Goal: Task Accomplishment & Management: Manage account settings

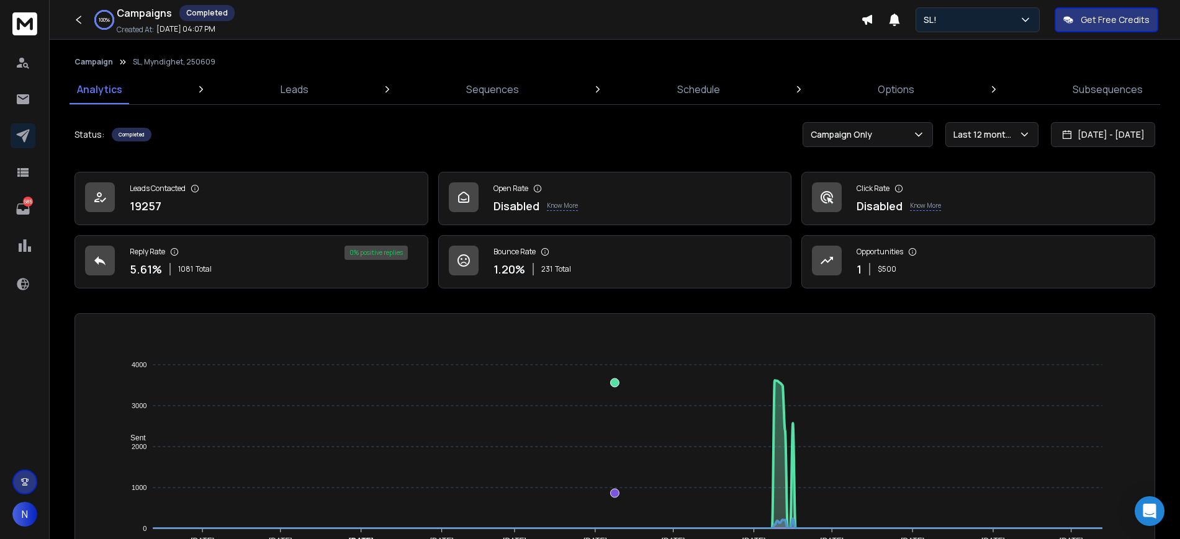
click at [958, 20] on div "SL!" at bounding box center [977, 20] width 108 height 12
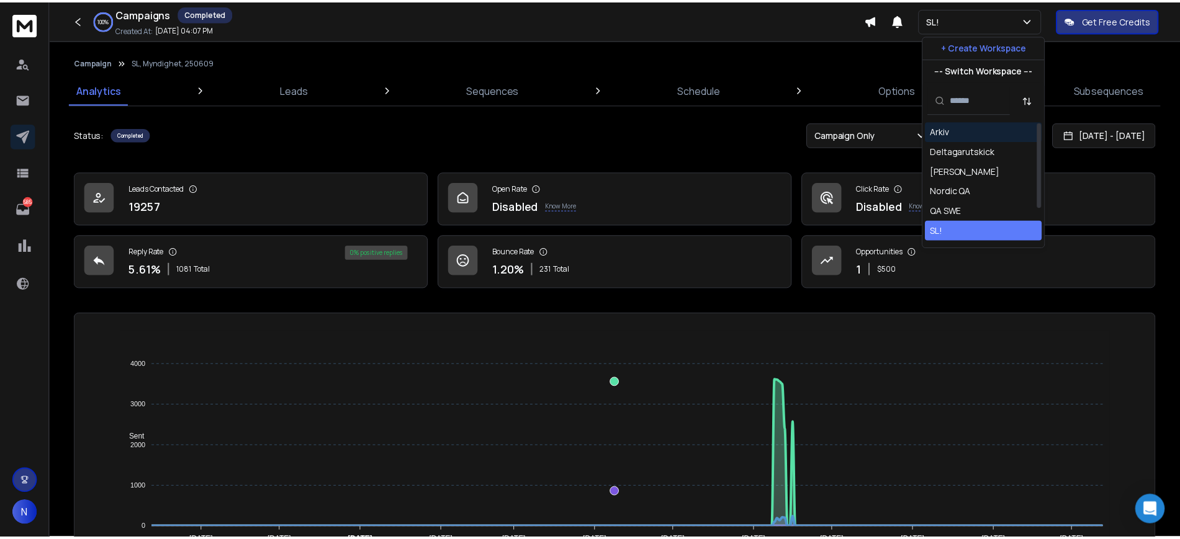
scroll to position [55, 0]
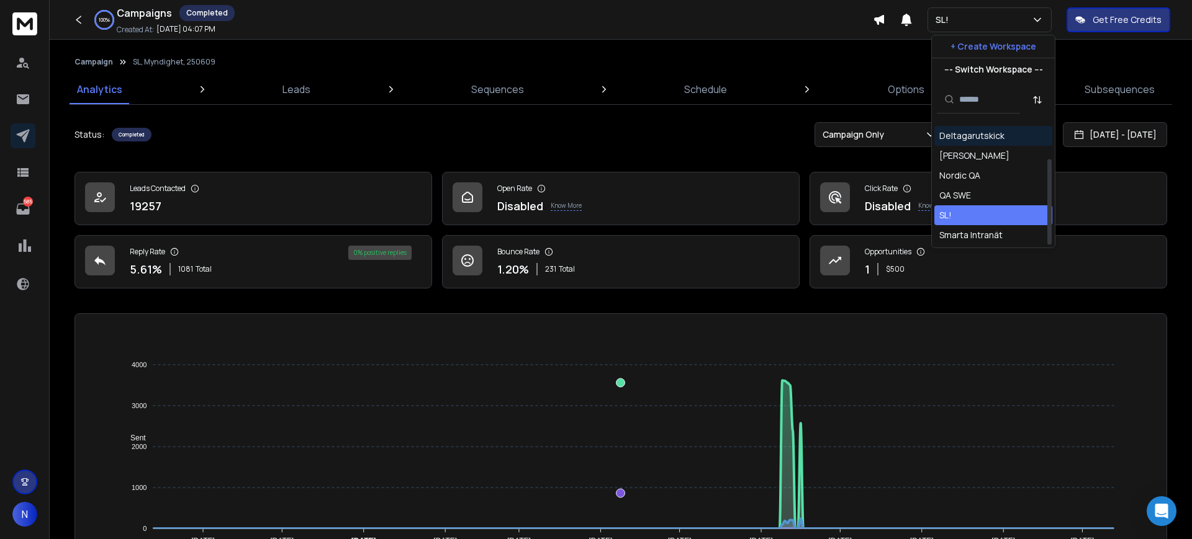
click at [977, 137] on div "Deltagarutskick" at bounding box center [971, 136] width 65 height 12
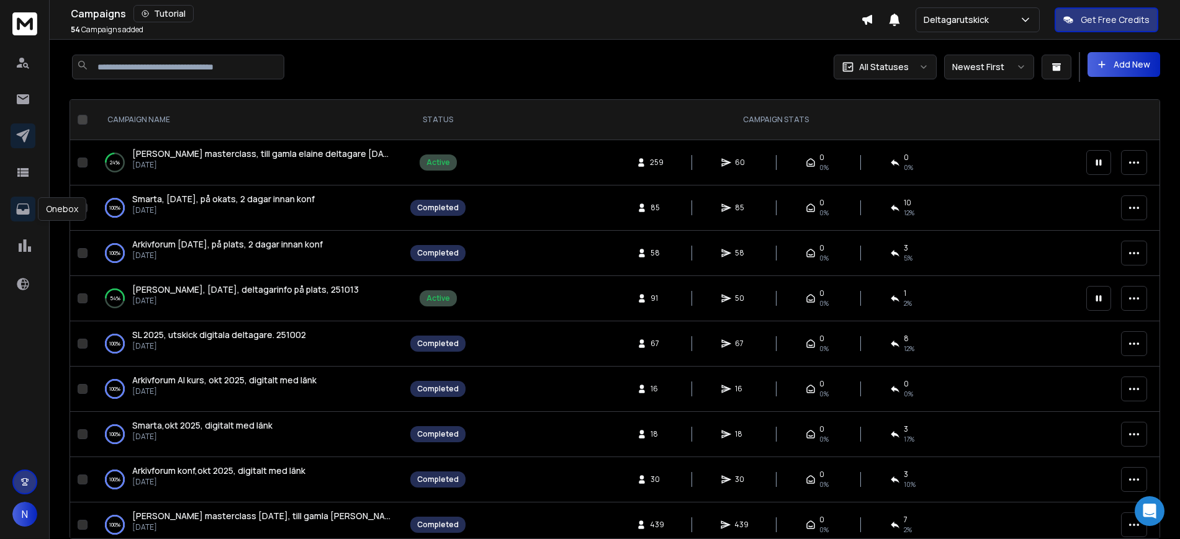
click at [26, 207] on icon at bounding box center [23, 209] width 15 height 15
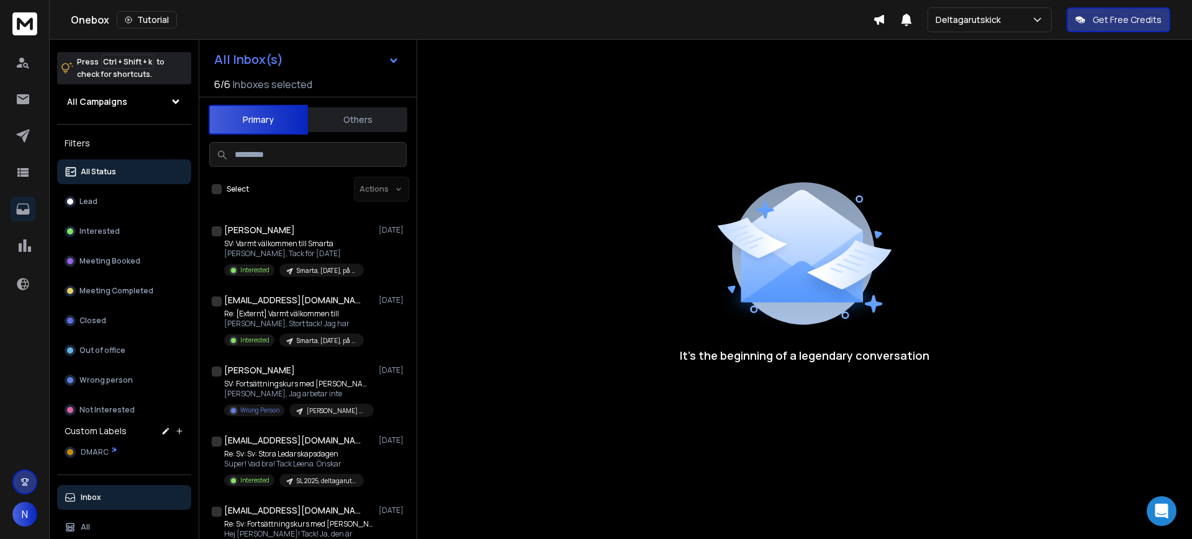
click at [338, 138] on div at bounding box center [307, 152] width 207 height 30
click at [338, 136] on div "Primary Others Select Actions [PERSON_NAME] [DATE] SV: Varmt välkommen till Sma…" at bounding box center [307, 360] width 217 height 506
click at [341, 130] on button "Others" at bounding box center [357, 119] width 99 height 27
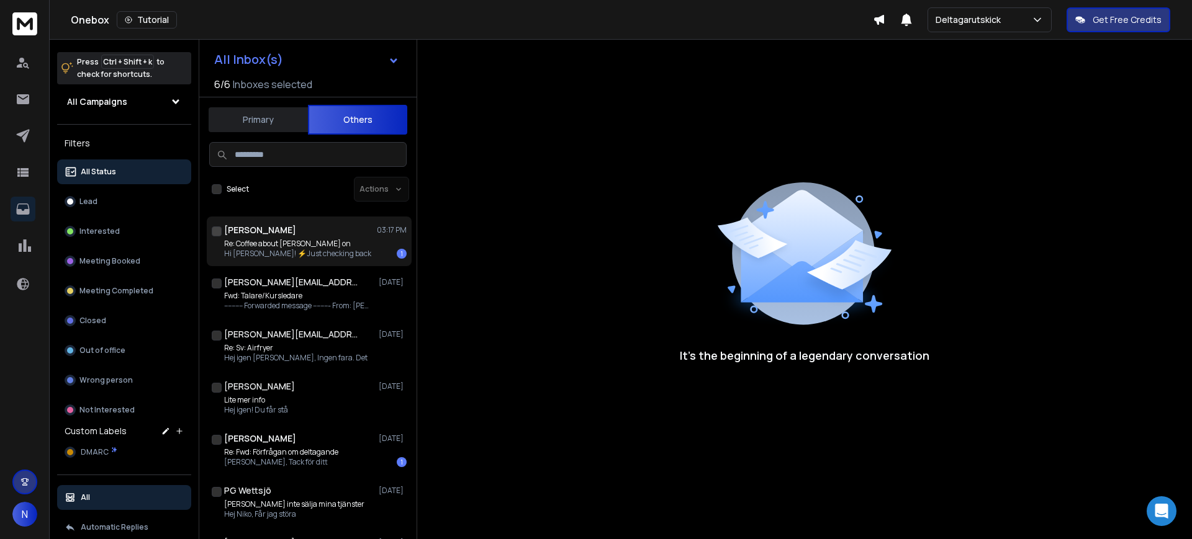
click at [294, 244] on p "Re: Coffee about [PERSON_NAME] on" at bounding box center [297, 244] width 147 height 10
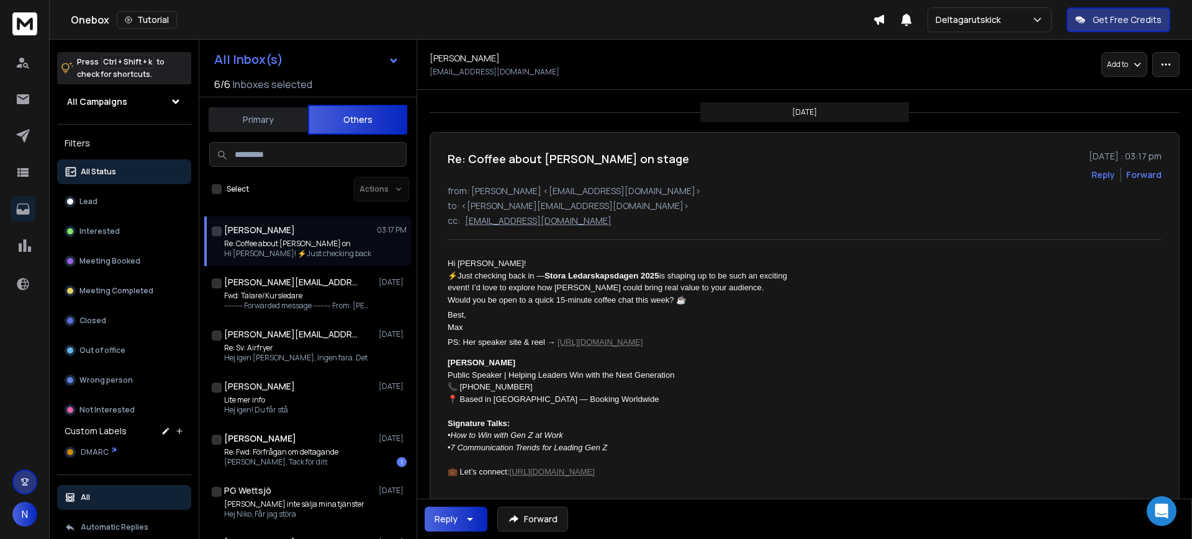
click at [297, 241] on p "Re: Coffee about [PERSON_NAME] on" at bounding box center [297, 244] width 147 height 10
click at [218, 230] on button "button" at bounding box center [217, 232] width 10 height 10
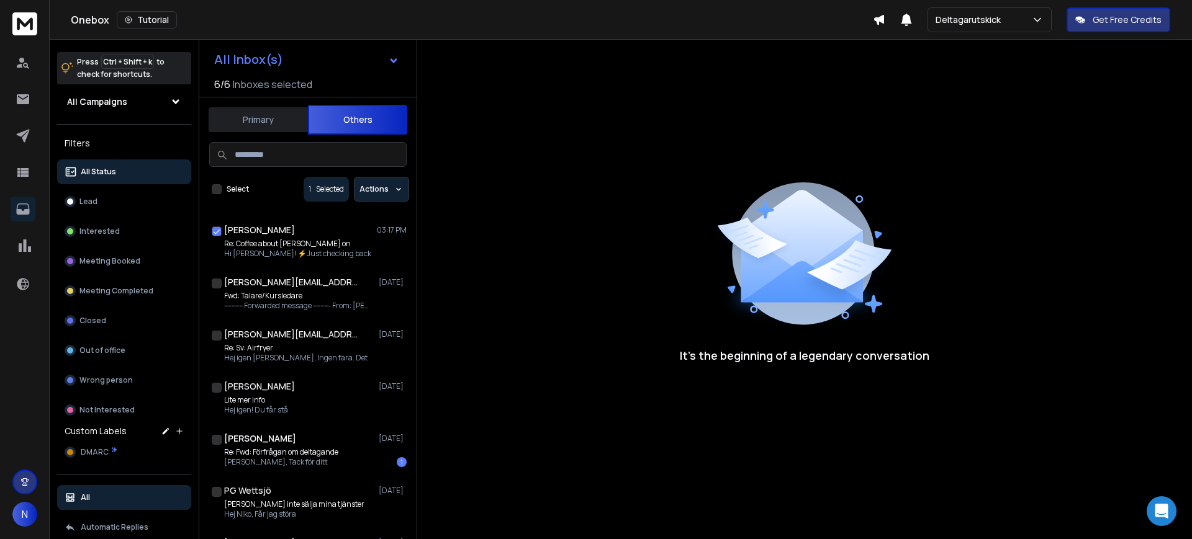
click at [388, 192] on p "Actions" at bounding box center [373, 189] width 29 height 10
click at [393, 217] on div "Delete email" at bounding box center [366, 217] width 68 height 12
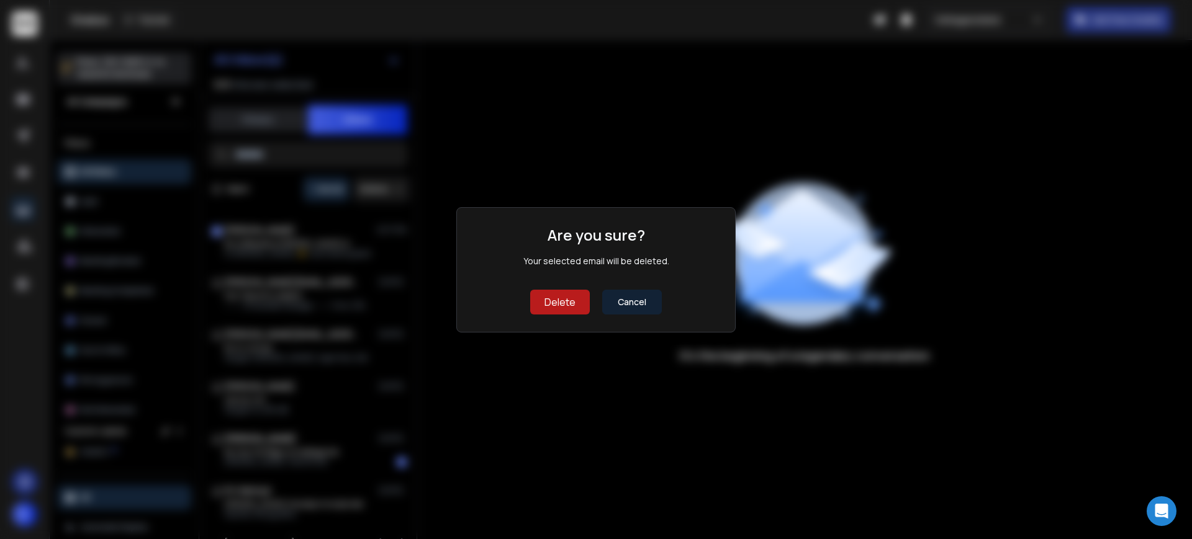
click at [562, 307] on button "Delete" at bounding box center [560, 302] width 60 height 25
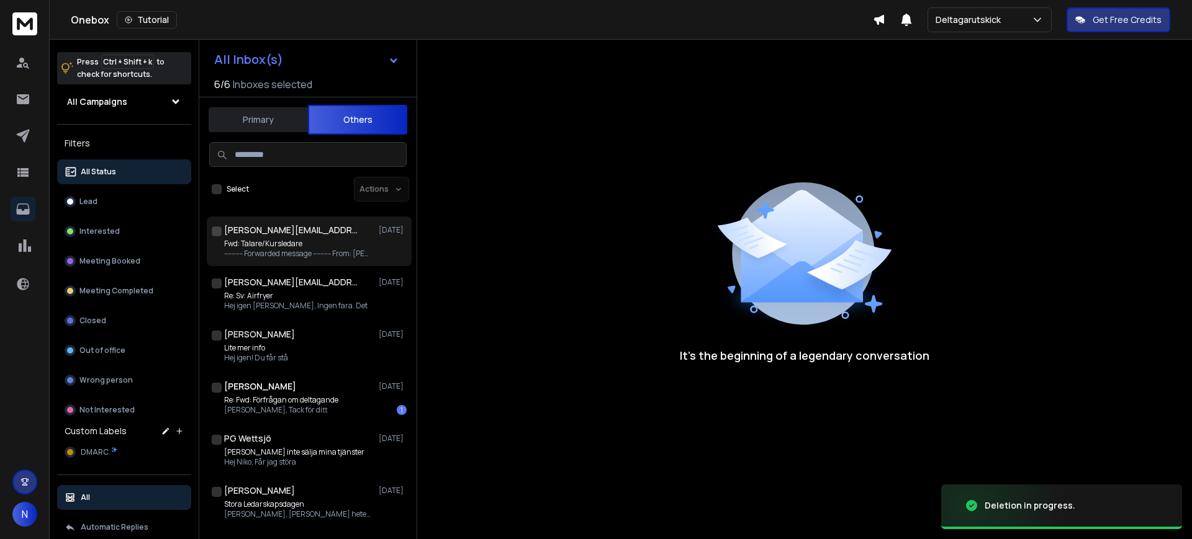
click at [313, 238] on div "[PERSON_NAME][EMAIL_ADDRESS][DOMAIN_NAME] [DATE] Fwd: Talare/Kursledare -------…" at bounding box center [315, 241] width 182 height 35
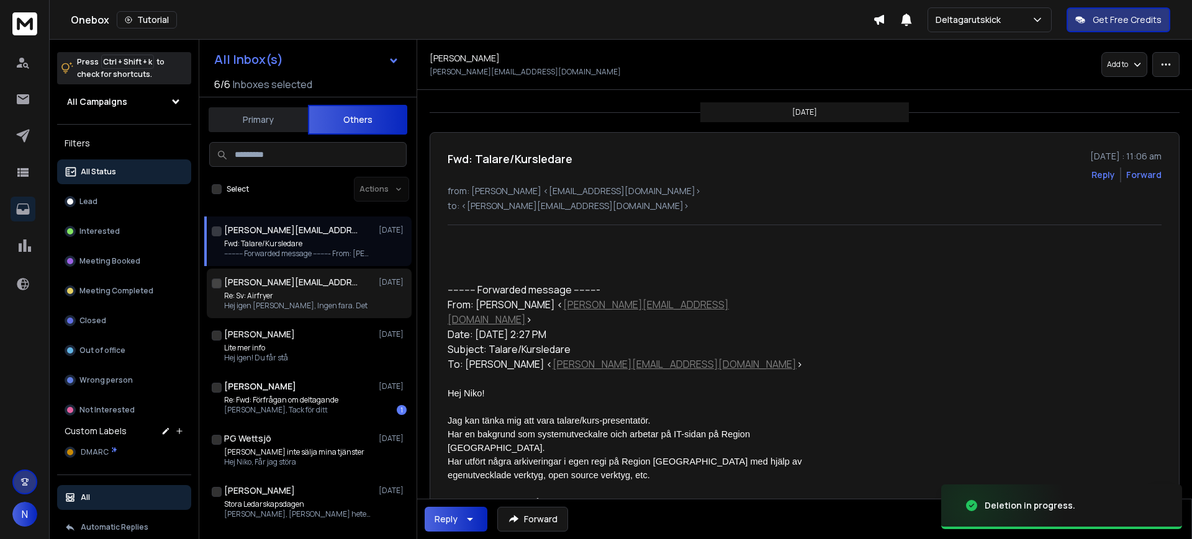
click at [292, 289] on div "[PERSON_NAME][EMAIL_ADDRESS][DOMAIN_NAME] [DATE] Re: Sv: Airfryer Hej igen [PER…" at bounding box center [315, 293] width 182 height 35
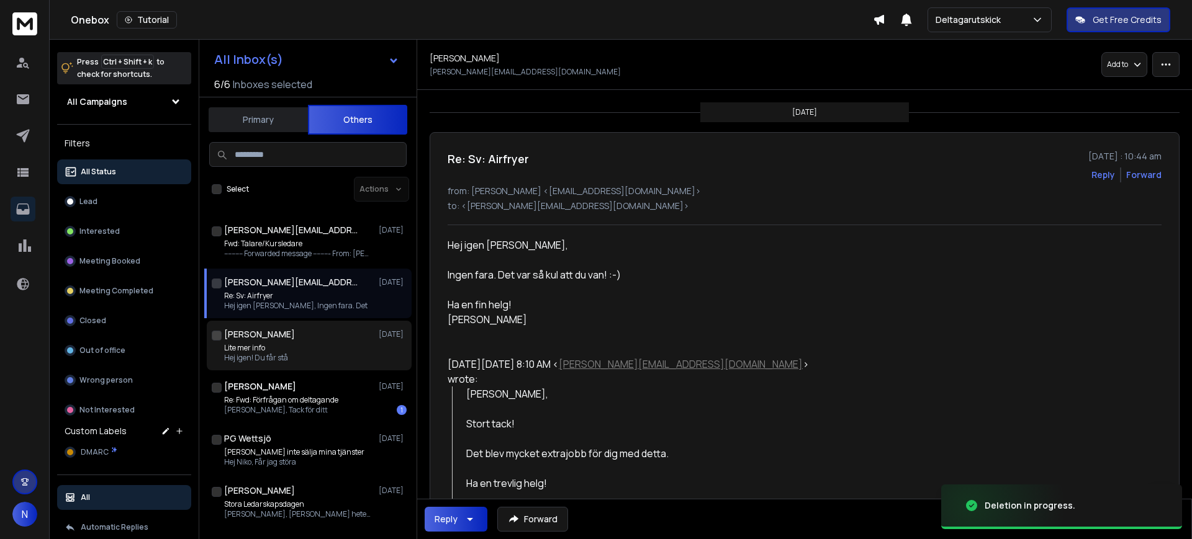
click at [284, 332] on h1 "[PERSON_NAME]" at bounding box center [259, 334] width 71 height 12
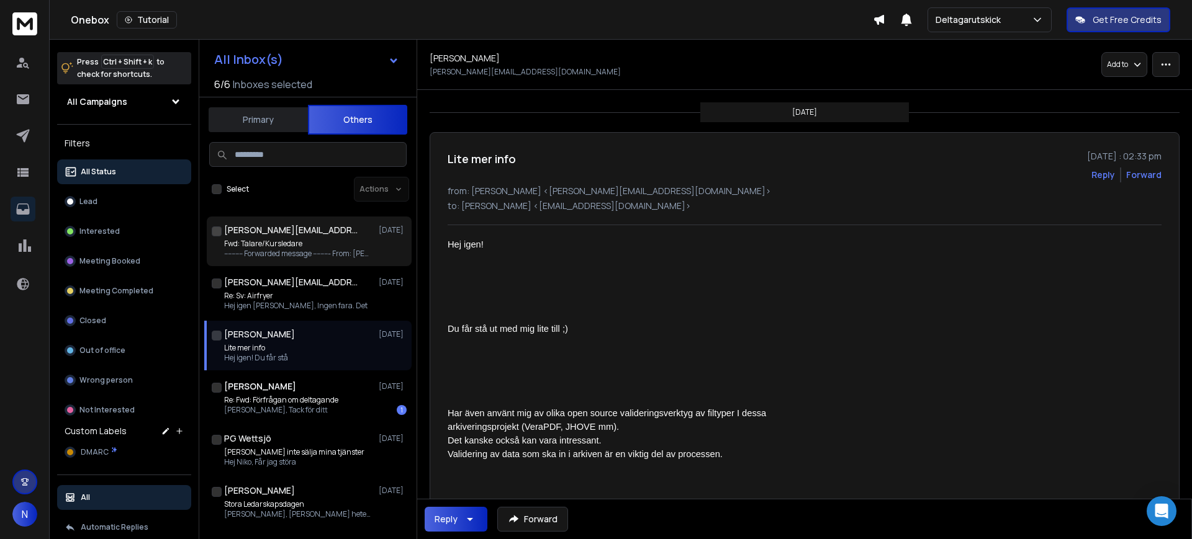
click at [290, 232] on h1 "[PERSON_NAME][EMAIL_ADDRESS][DOMAIN_NAME]" at bounding box center [292, 230] width 137 height 12
